Goal: Task Accomplishment & Management: Manage account settings

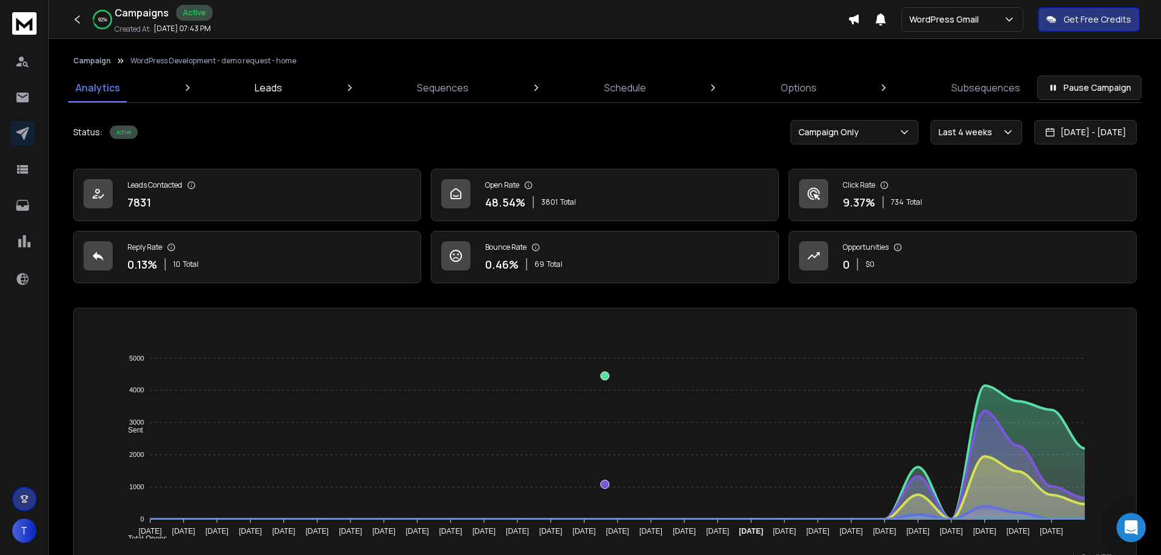
click at [277, 93] on p "Leads" at bounding box center [268, 87] width 27 height 15
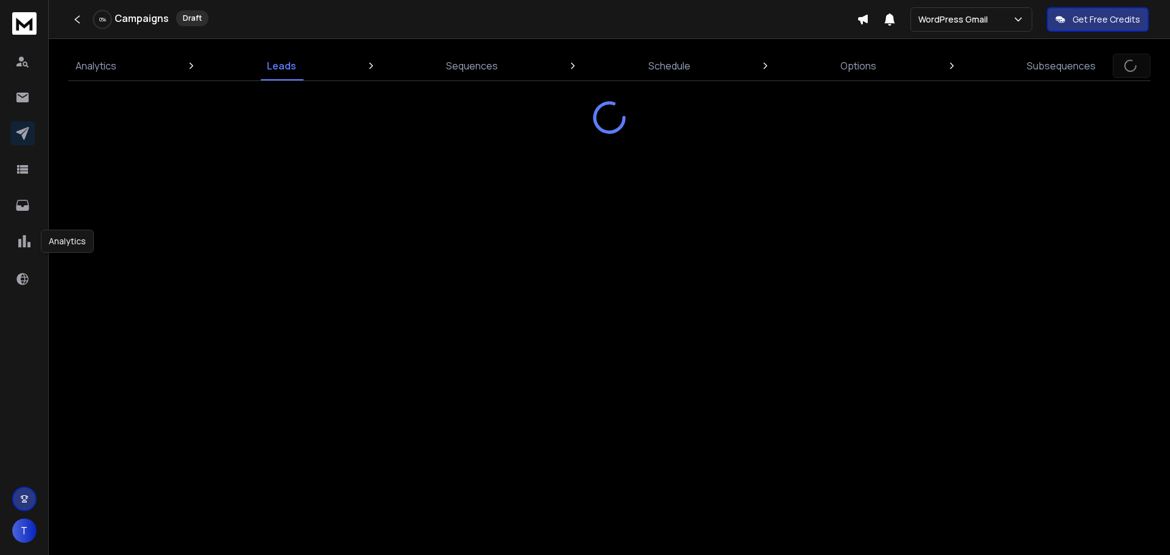
click at [23, 218] on div at bounding box center [24, 207] width 28 height 29
click at [24, 212] on icon at bounding box center [22, 205] width 15 height 15
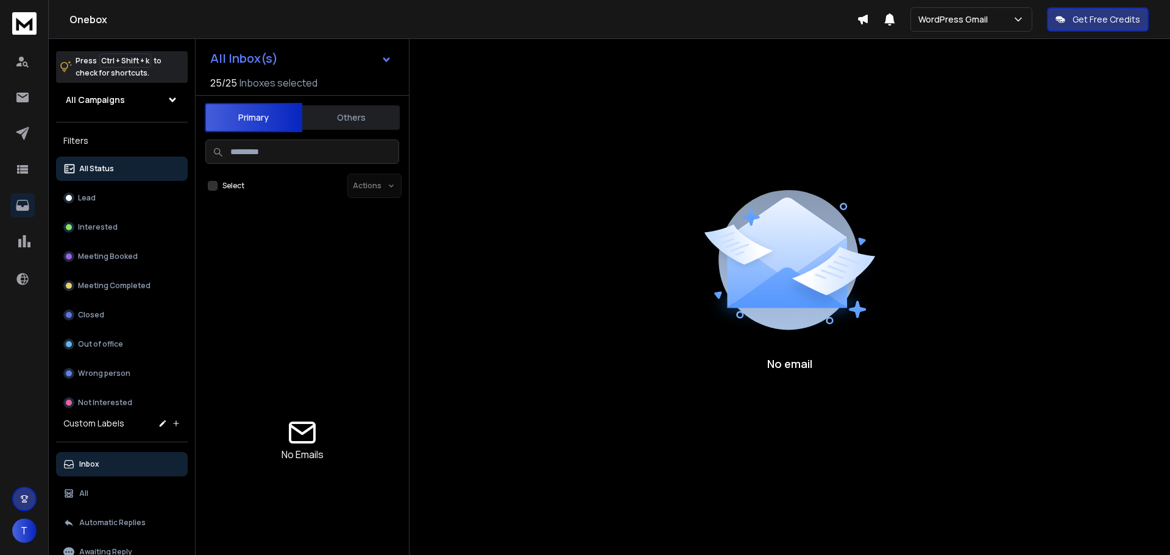
click at [96, 468] on p "Inbox" at bounding box center [89, 465] width 20 height 10
click at [99, 490] on button "All" at bounding box center [122, 494] width 132 height 24
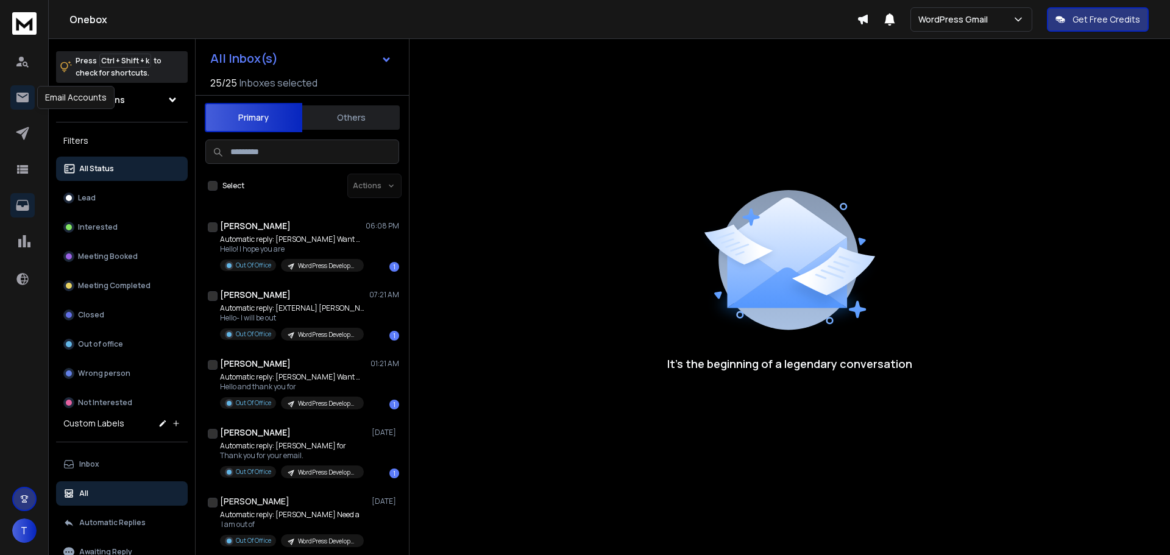
click at [16, 100] on icon at bounding box center [22, 98] width 12 height 10
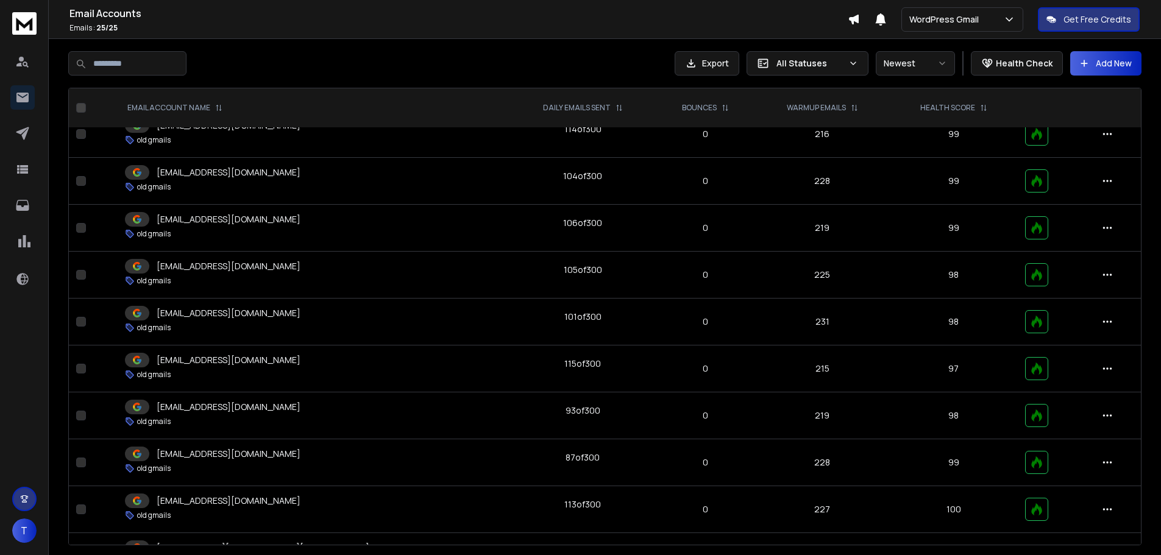
scroll to position [766, 0]
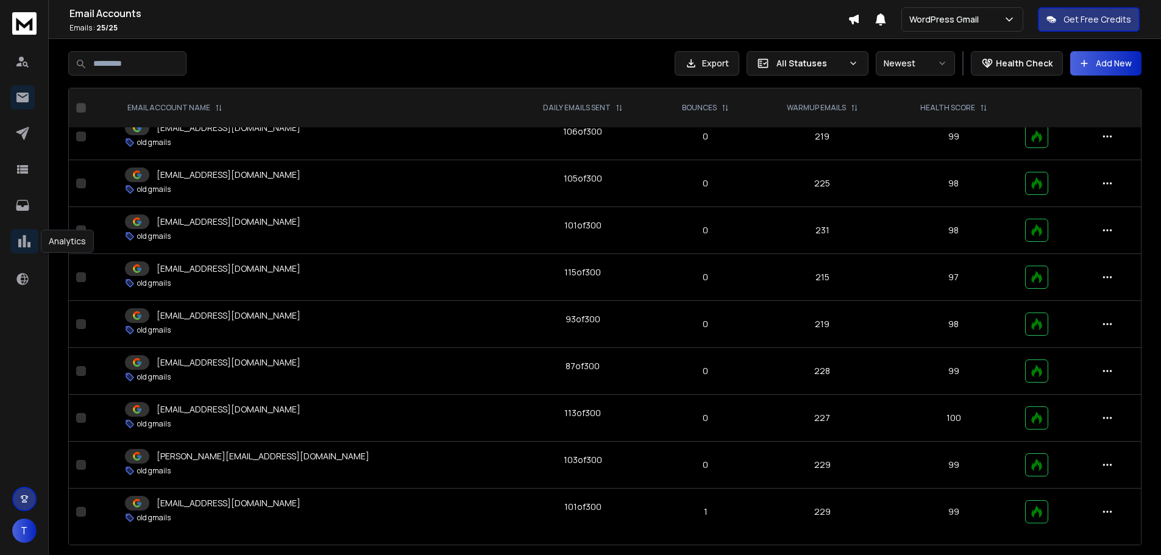
click at [14, 247] on link at bounding box center [24, 241] width 28 height 28
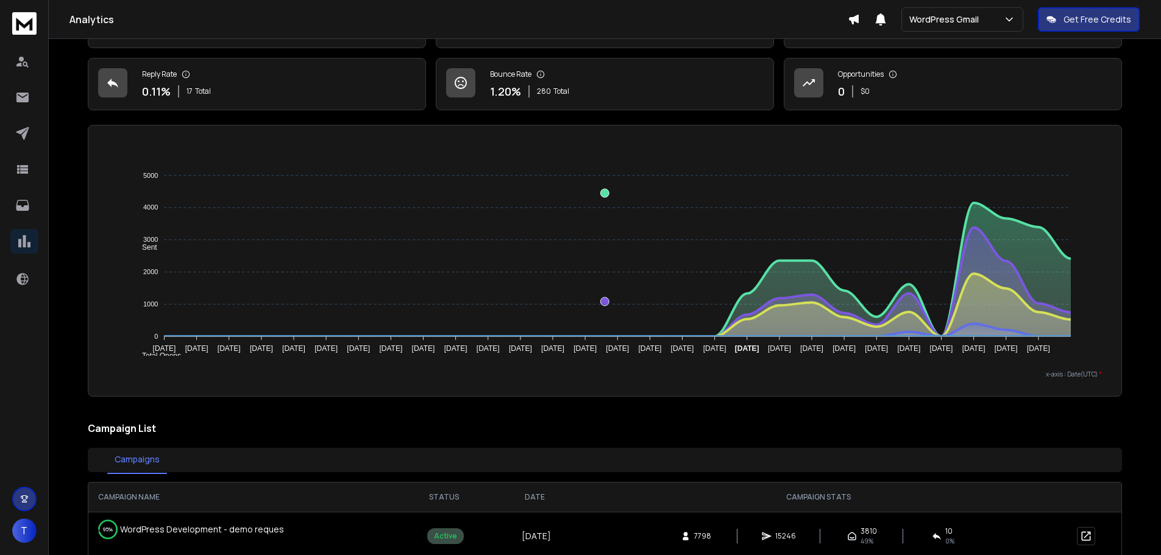
scroll to position [182, 0]
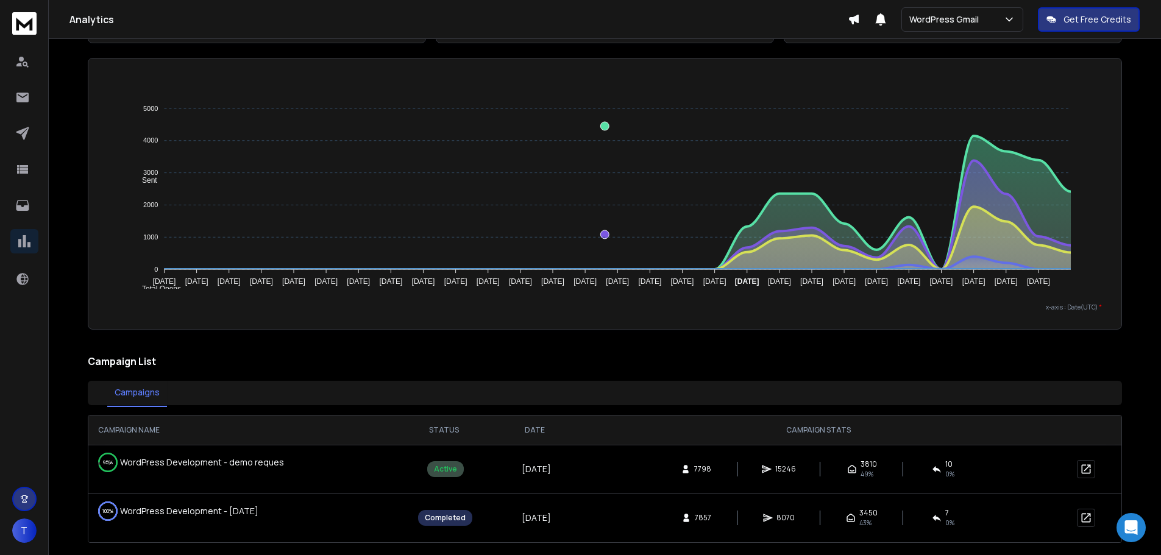
click at [1081, 476] on link at bounding box center [1086, 469] width 18 height 18
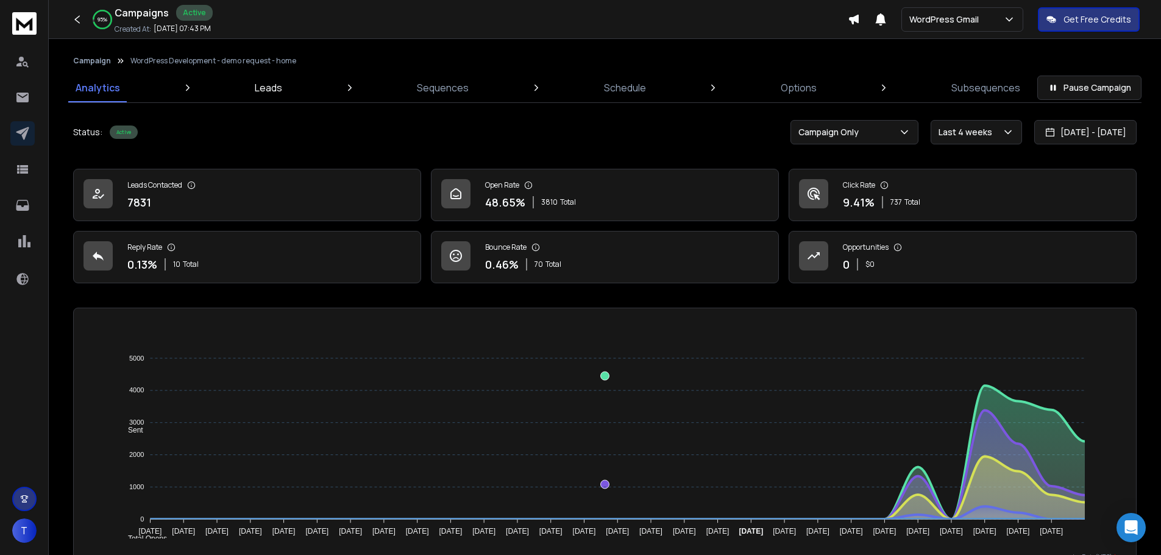
click at [269, 97] on link "Leads" at bounding box center [269, 87] width 42 height 29
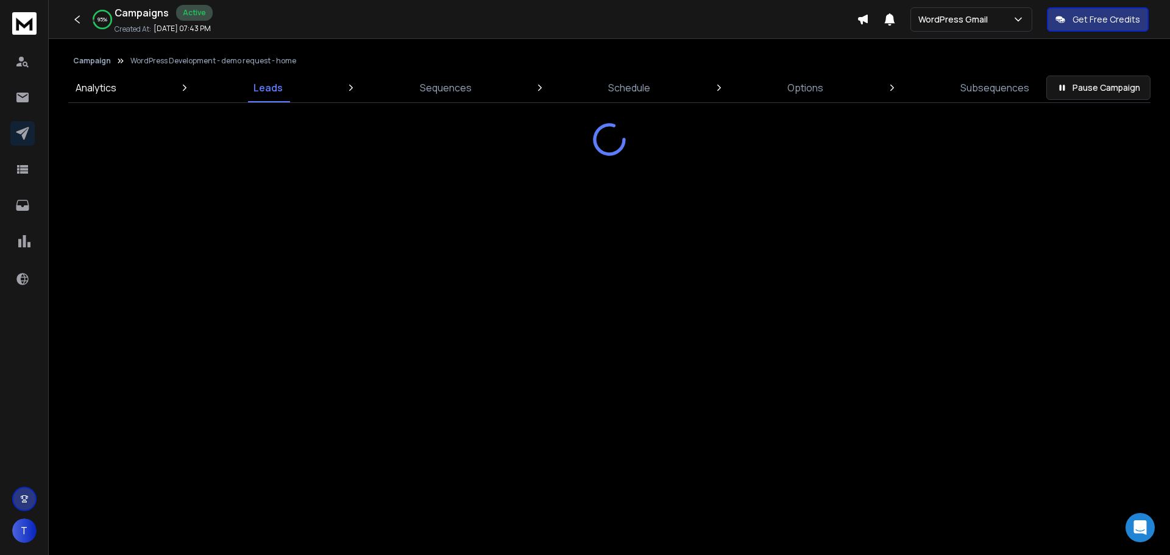
click at [89, 96] on link "Analytics" at bounding box center [95, 87] width 55 height 29
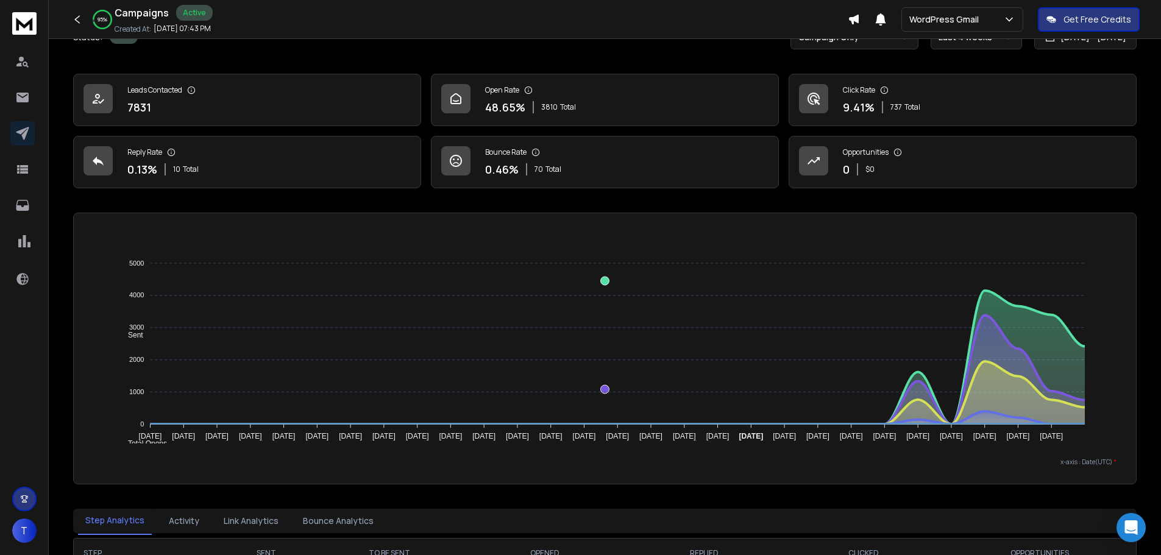
scroll to position [88, 0]
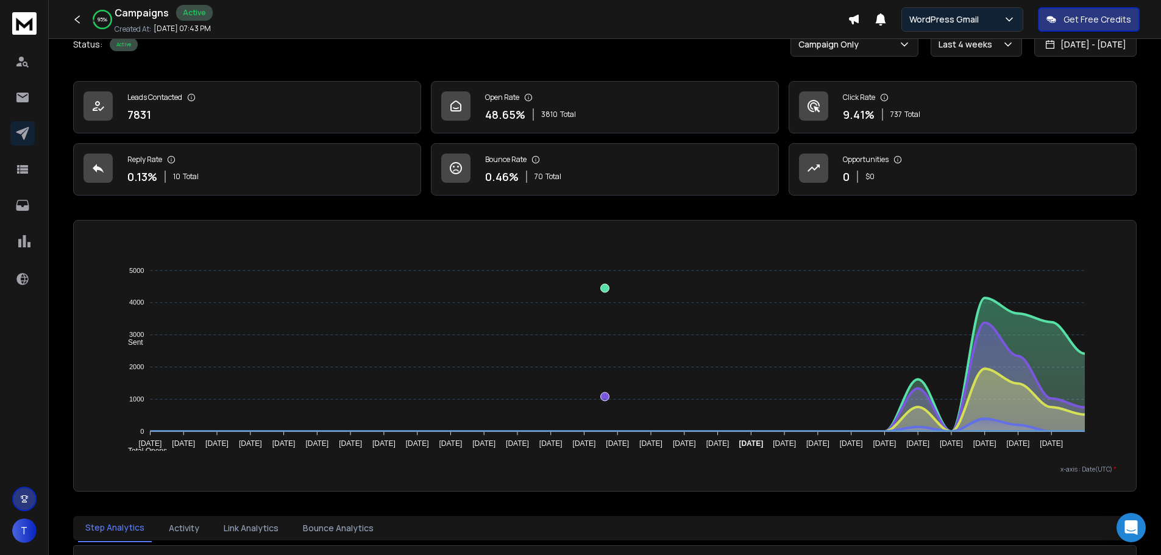
click at [964, 27] on button "WordPress Gmail" at bounding box center [963, 19] width 122 height 24
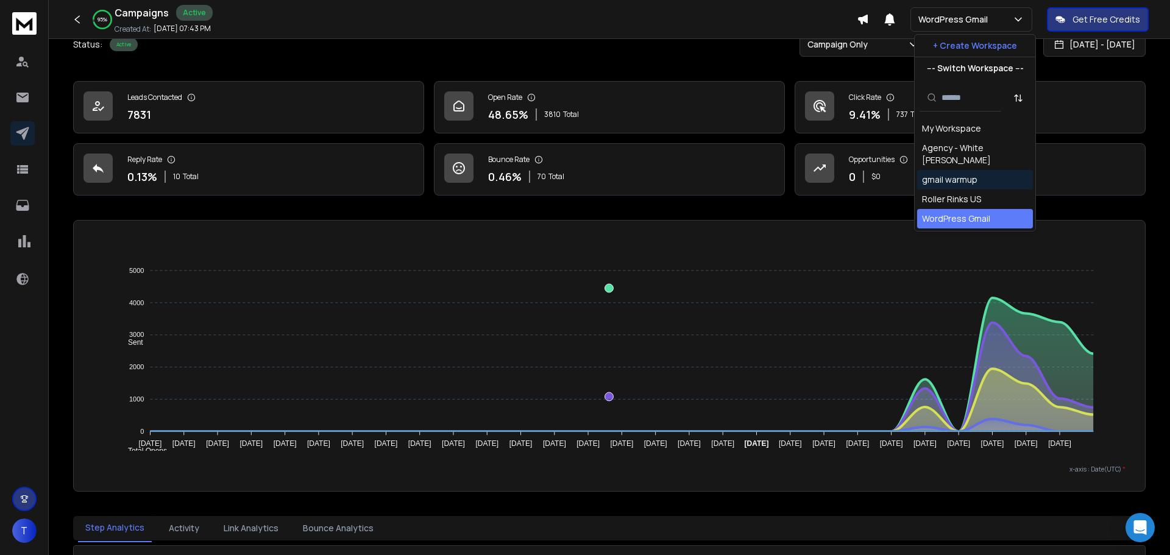
click at [951, 174] on div "gmail warmup" at bounding box center [975, 180] width 116 height 20
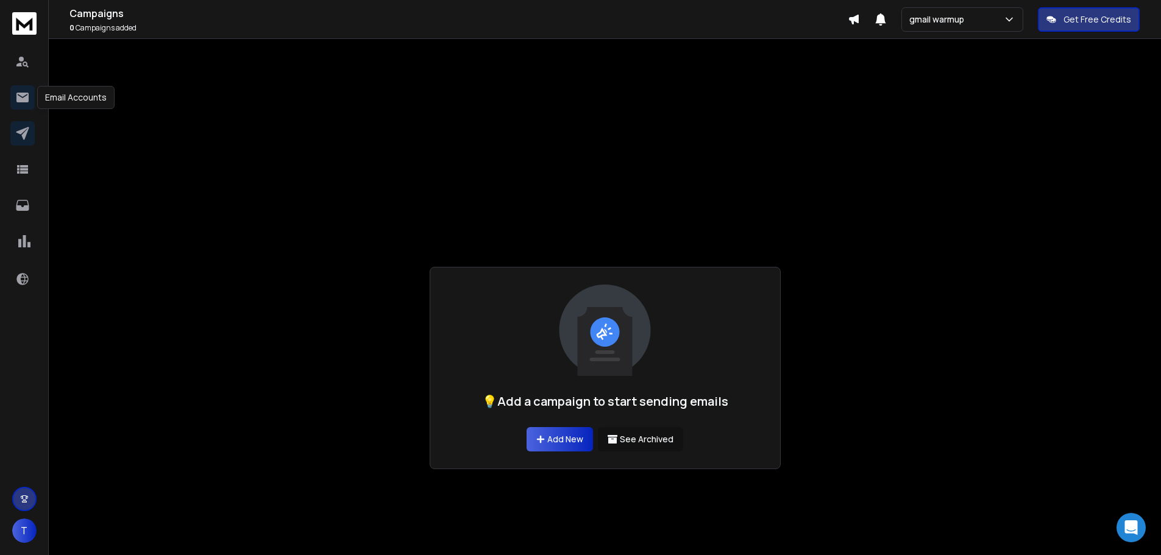
click at [21, 99] on icon at bounding box center [22, 98] width 12 height 10
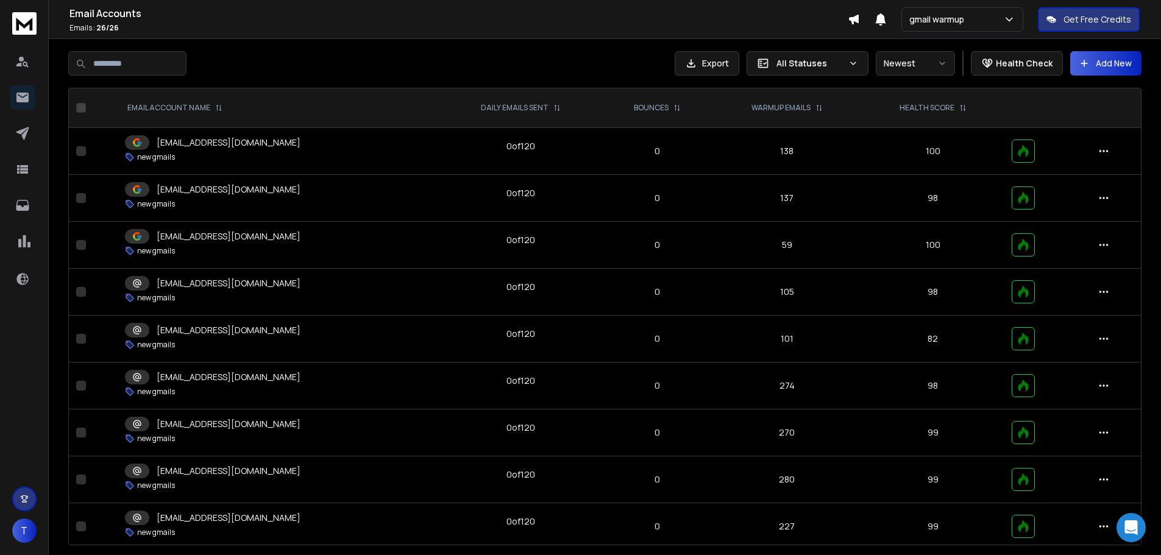
click at [299, 150] on td "silvi647899@gmail.com new gmails" at bounding box center [278, 151] width 321 height 47
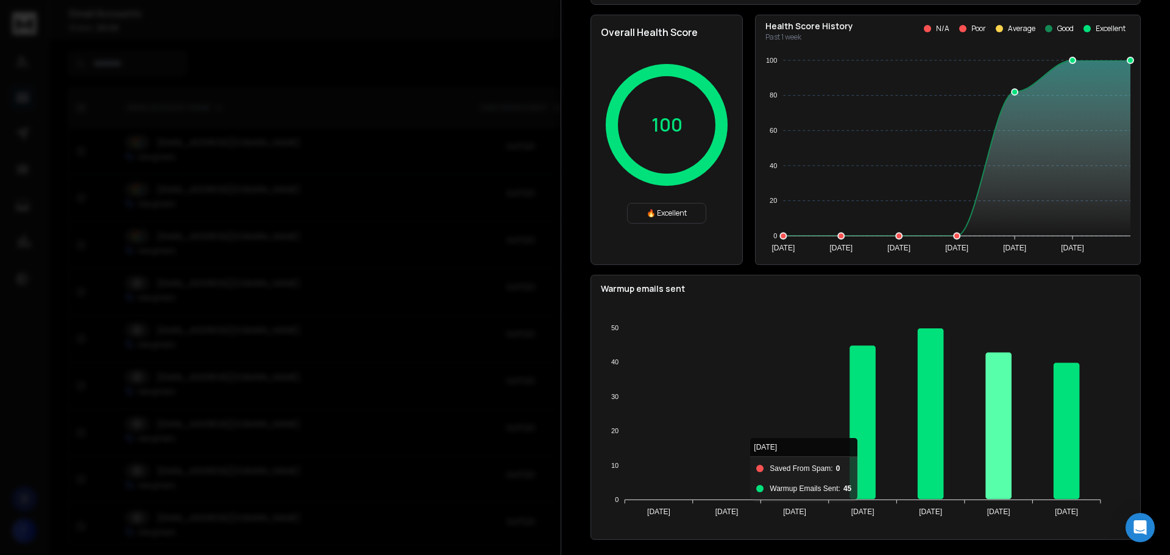
scroll to position [446, 0]
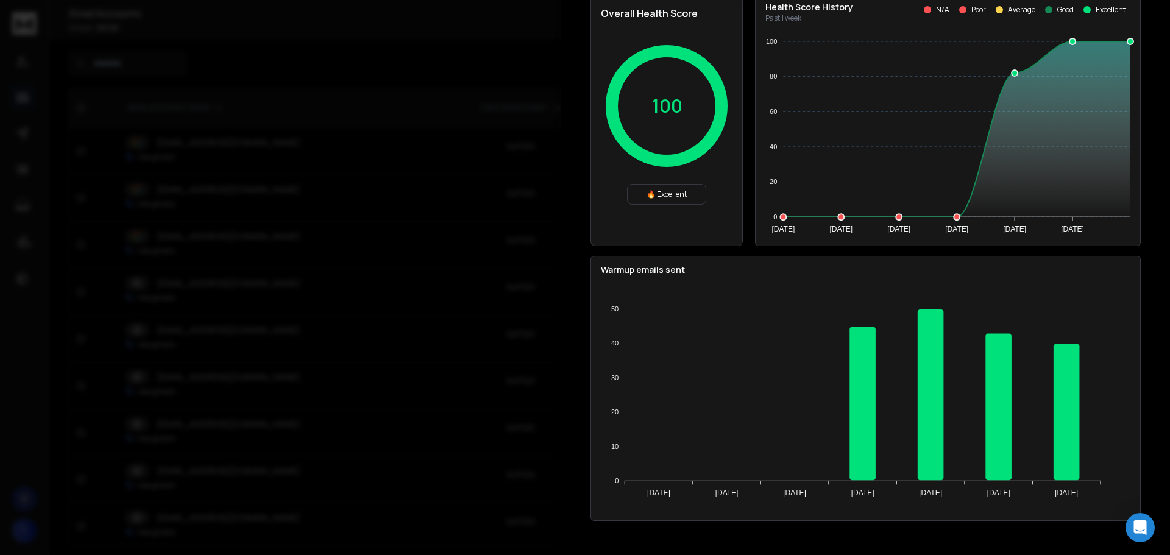
click at [379, 293] on div at bounding box center [585, 277] width 1170 height 555
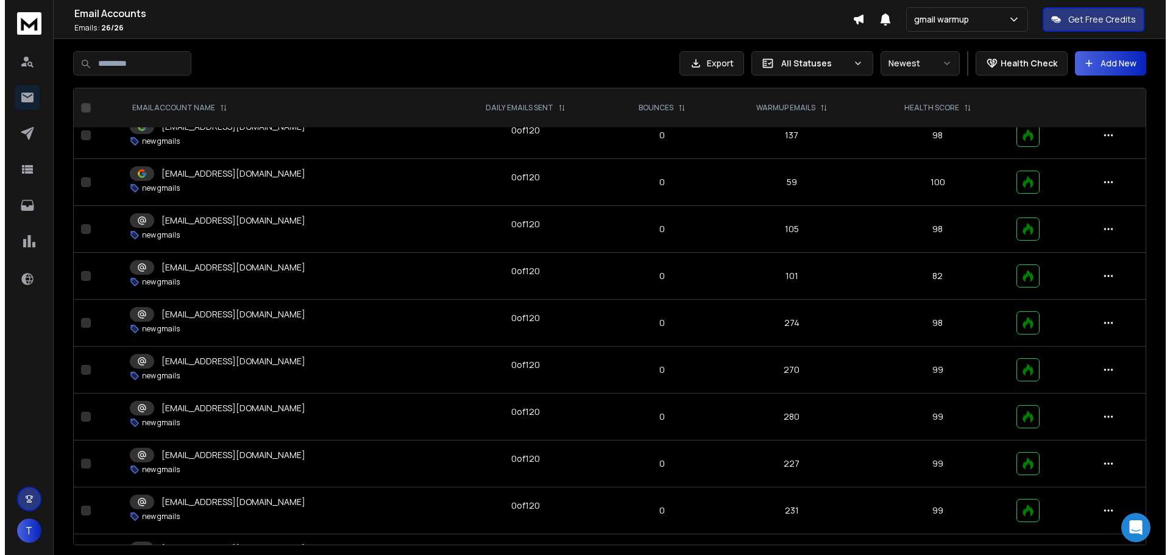
scroll to position [61, 0]
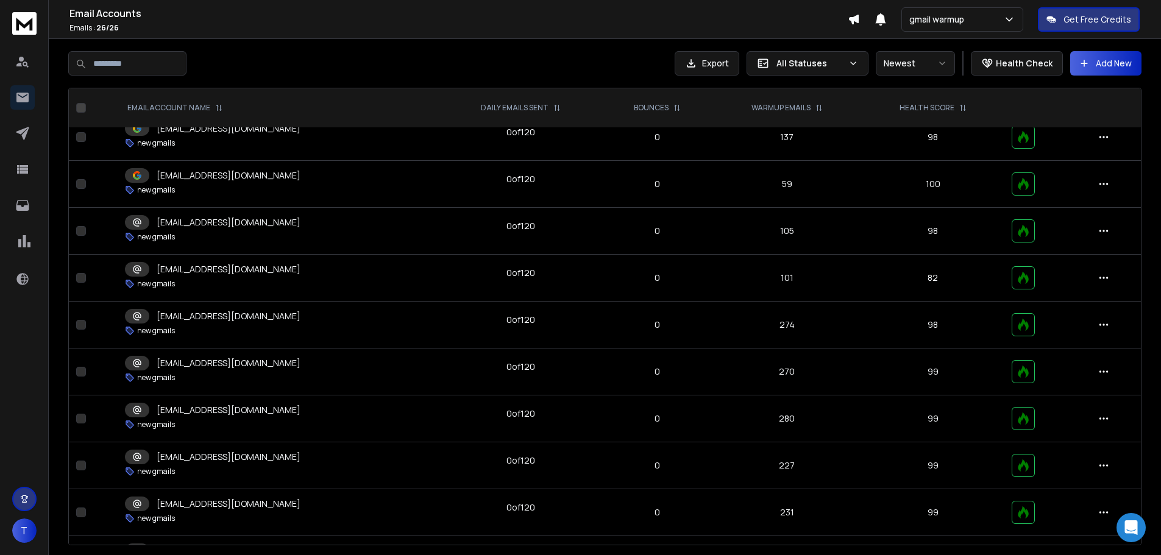
click at [235, 340] on td "tmi017947@gmail.com new gmails" at bounding box center [278, 325] width 321 height 47
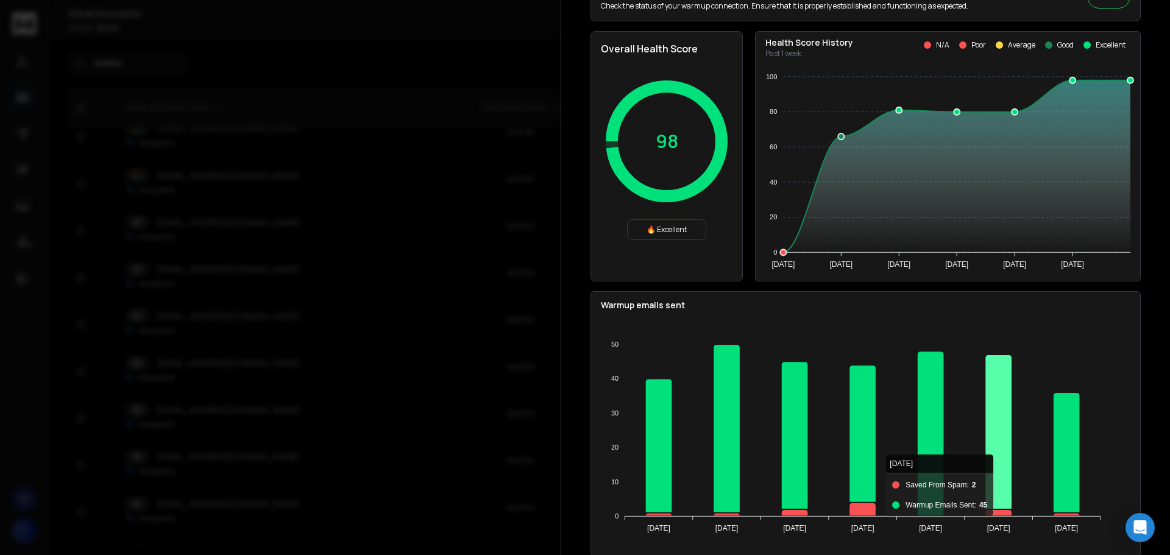
scroll to position [446, 0]
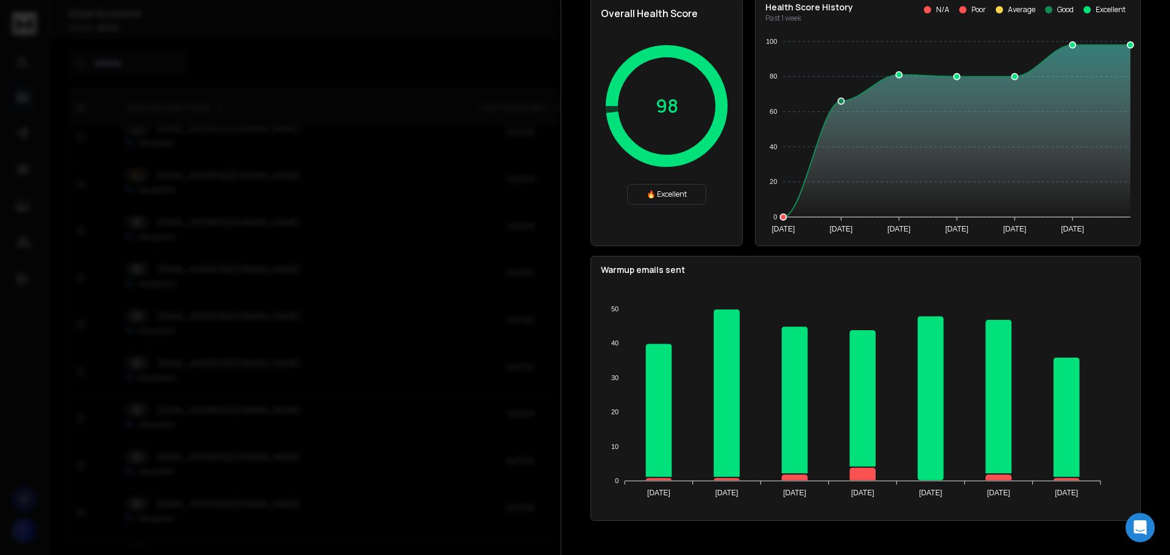
click at [416, 341] on div at bounding box center [585, 277] width 1170 height 555
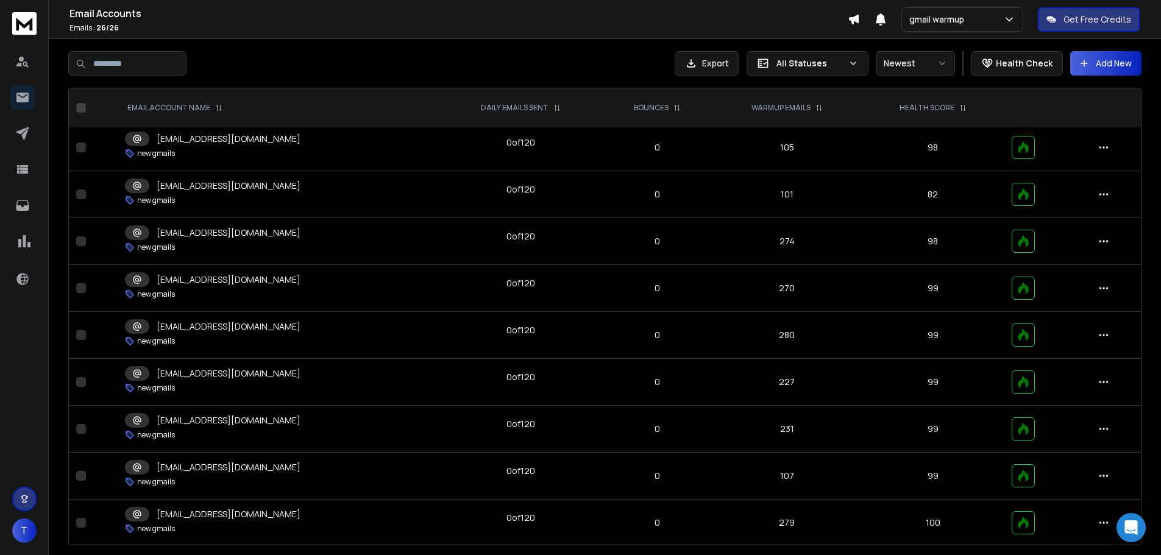
scroll to position [244, 0]
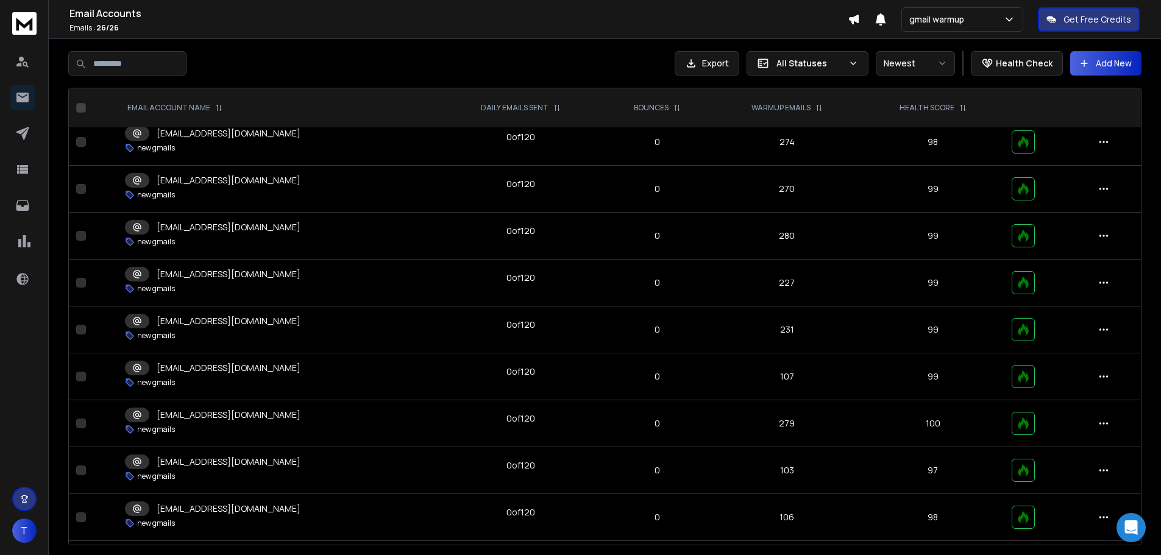
click at [159, 362] on p "[EMAIL_ADDRESS][DOMAIN_NAME]" at bounding box center [229, 368] width 144 height 12
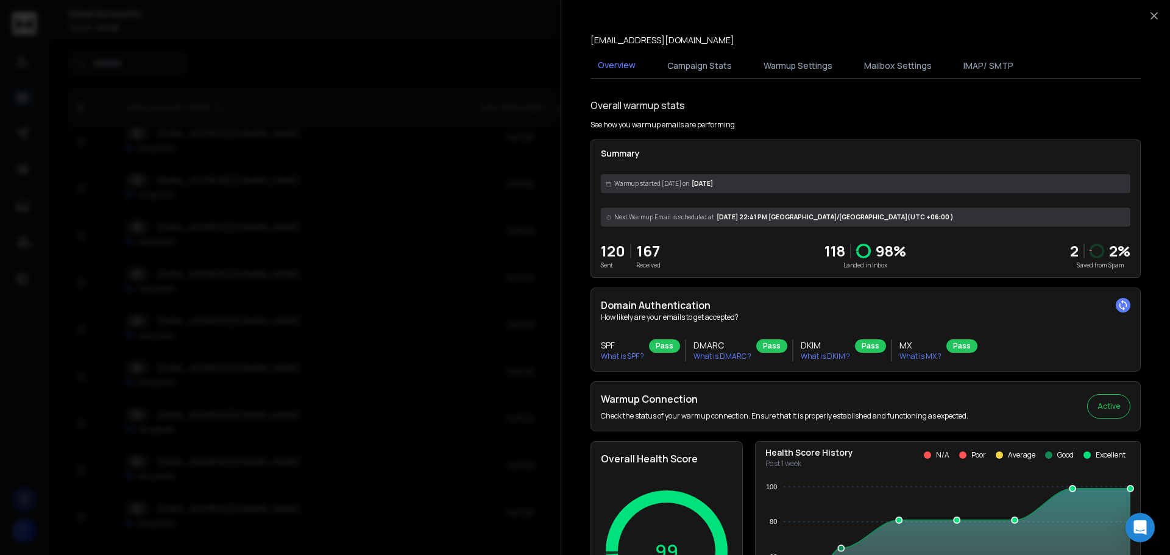
click at [510, 352] on div at bounding box center [585, 277] width 1170 height 555
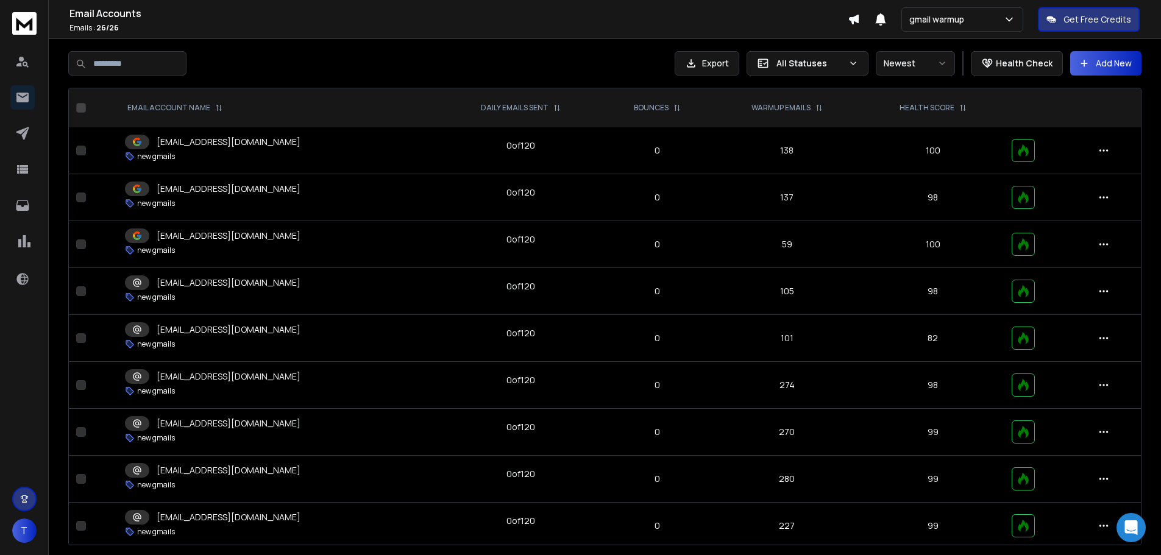
scroll to position [0, 0]
click at [23, 127] on icon at bounding box center [22, 133] width 15 height 15
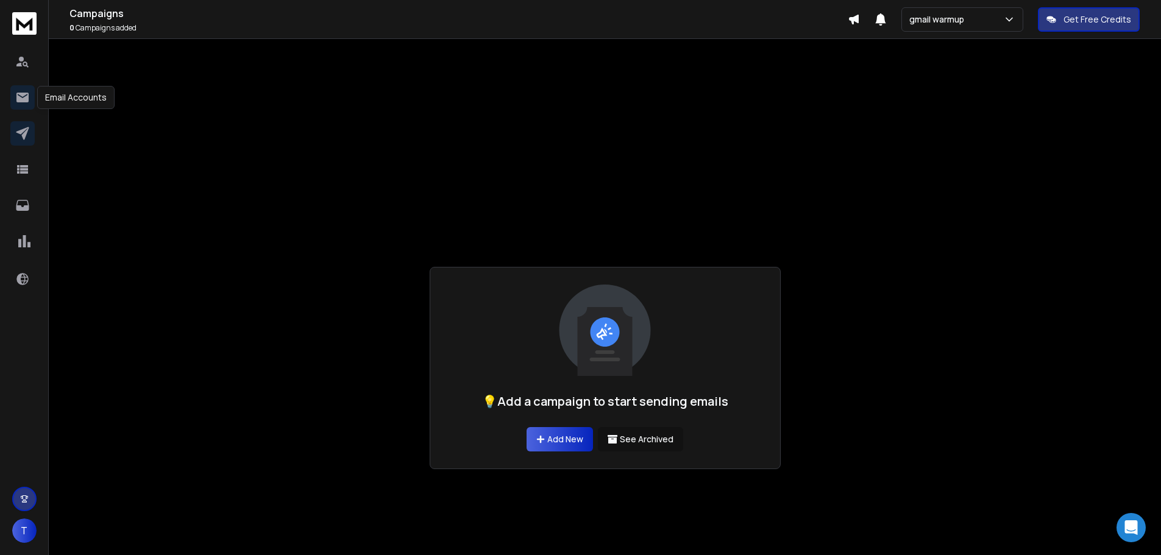
click at [22, 96] on icon at bounding box center [22, 98] width 12 height 10
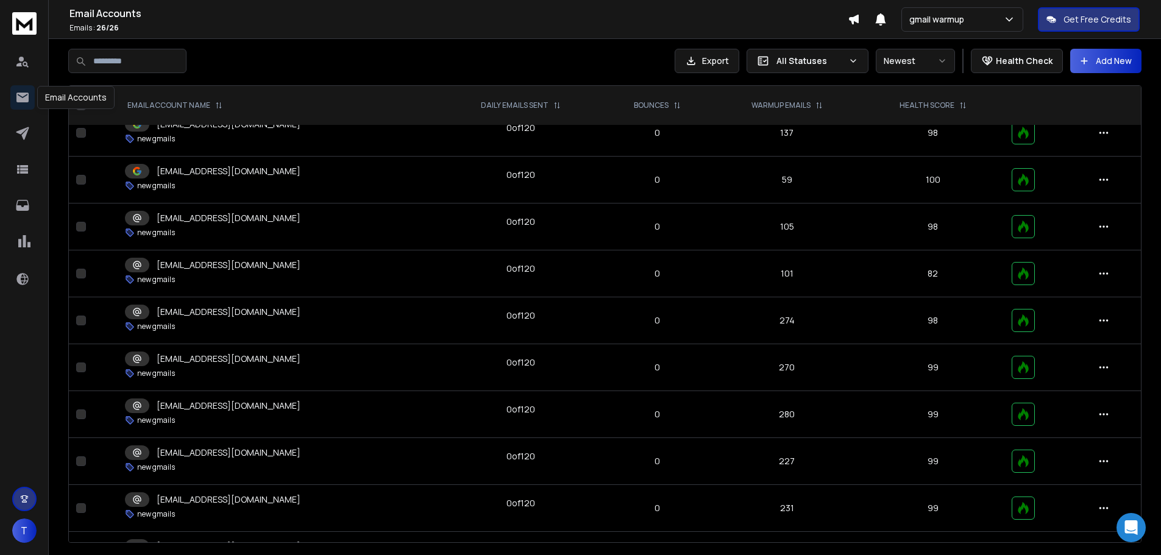
scroll to position [122, 0]
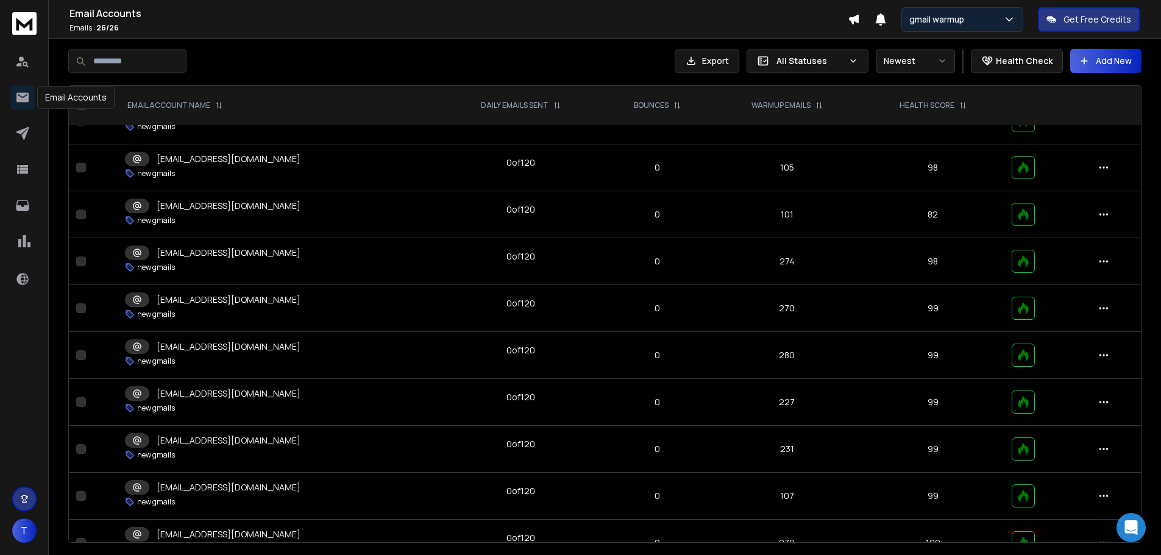
click at [977, 26] on button "gmail warmup" at bounding box center [963, 19] width 122 height 24
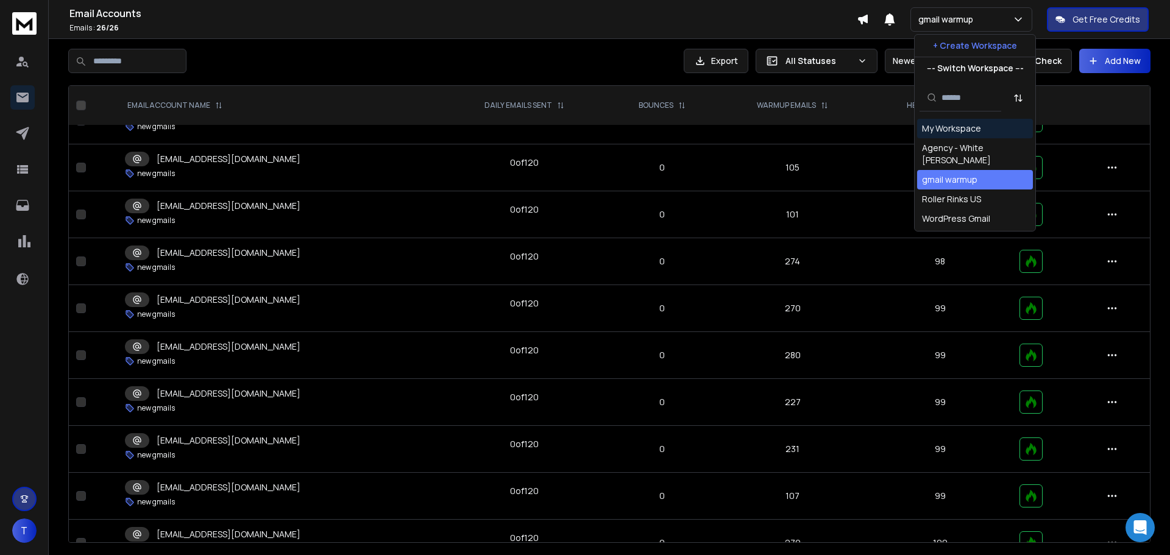
click at [964, 129] on div "My Workspace" at bounding box center [951, 129] width 59 height 12
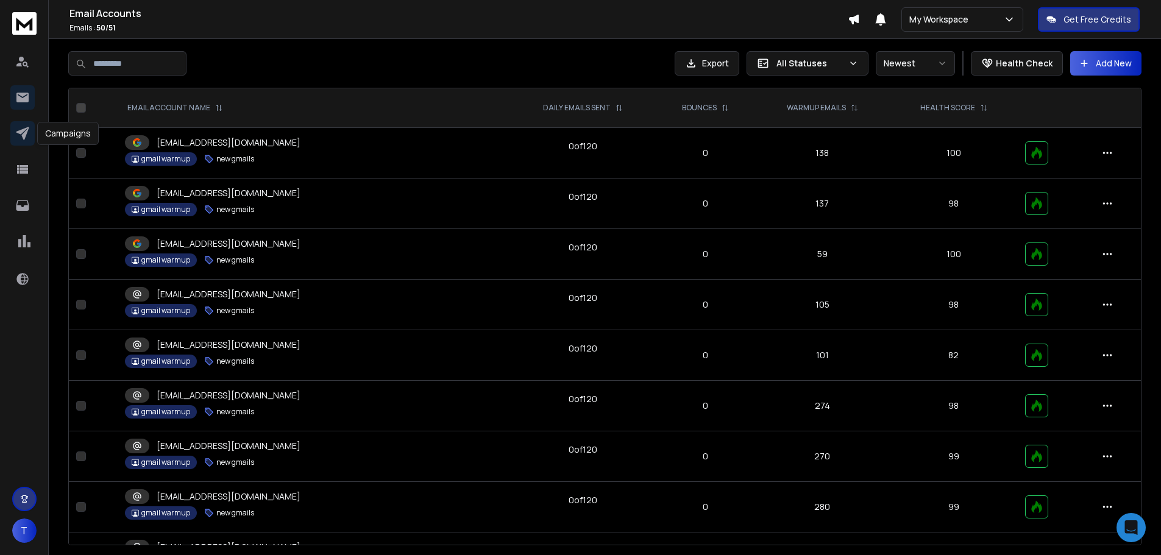
click at [25, 137] on icon at bounding box center [22, 133] width 13 height 13
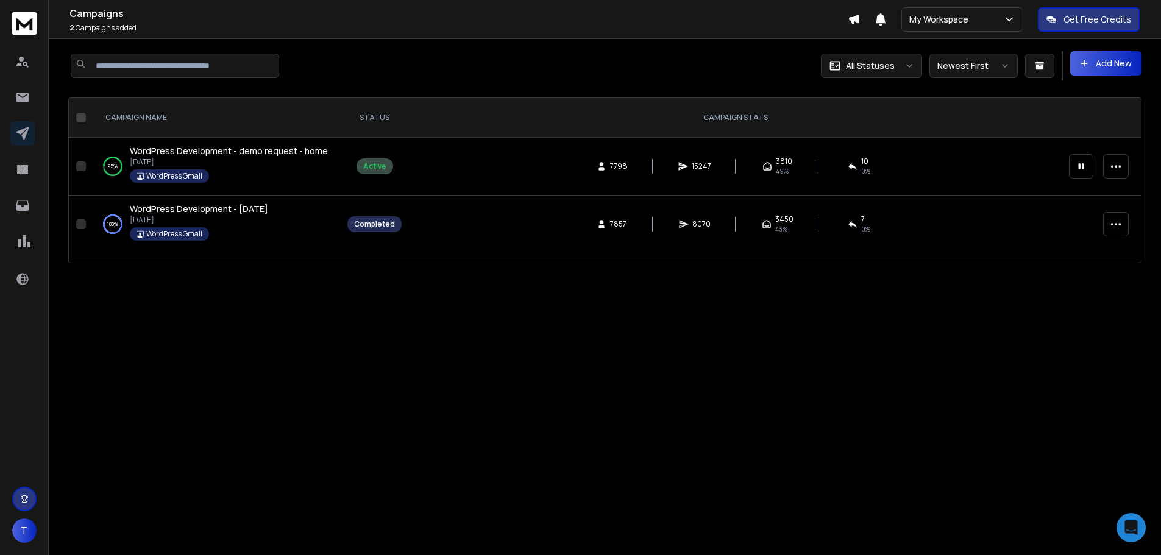
click at [257, 155] on span "WordPress Development - demo request - home" at bounding box center [229, 151] width 198 height 12
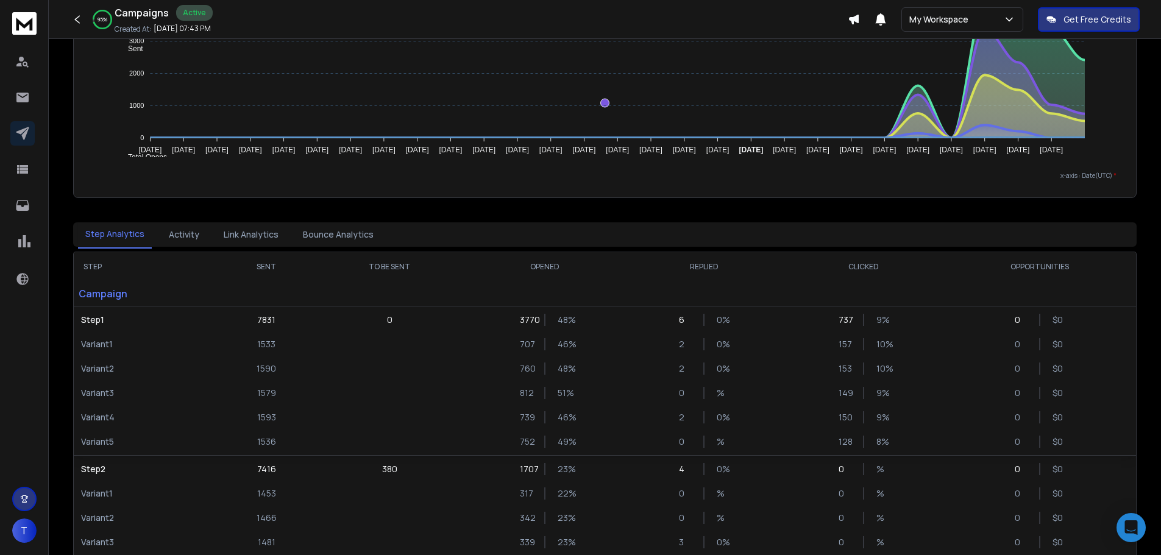
scroll to position [332, 0]
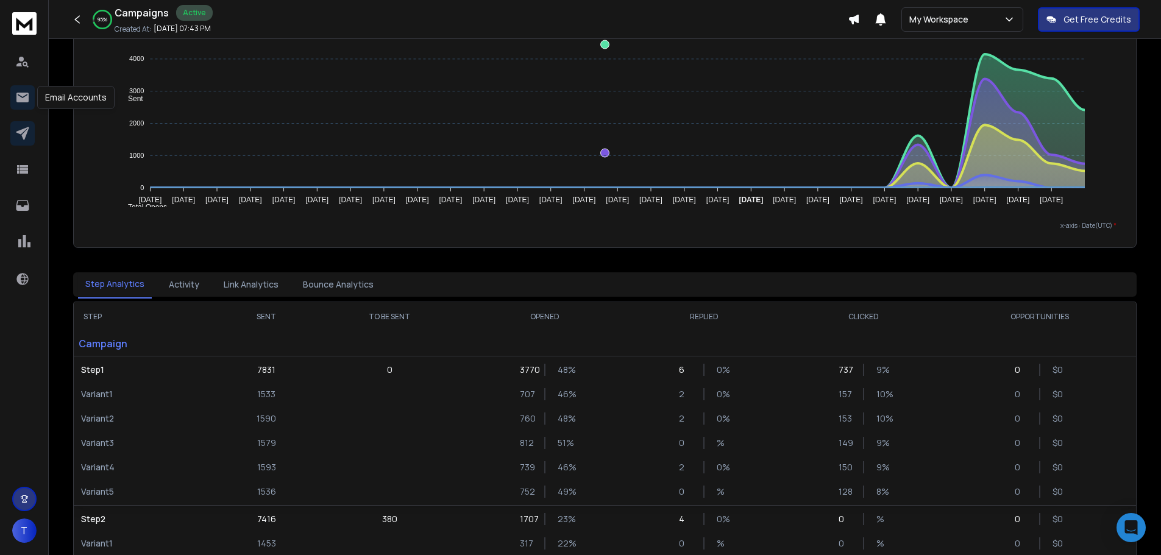
click at [24, 100] on icon at bounding box center [22, 98] width 12 height 10
